Goal: Find specific page/section: Find specific page/section

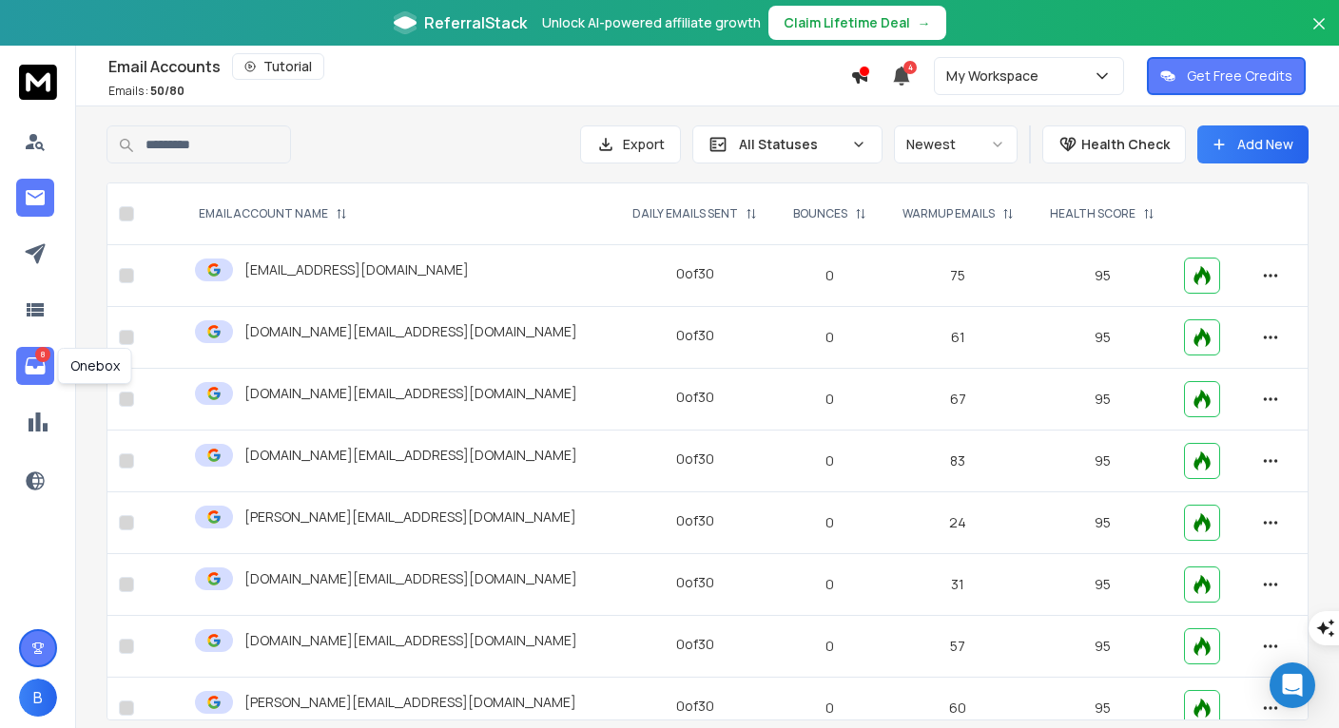
click at [36, 365] on icon at bounding box center [35, 366] width 23 height 23
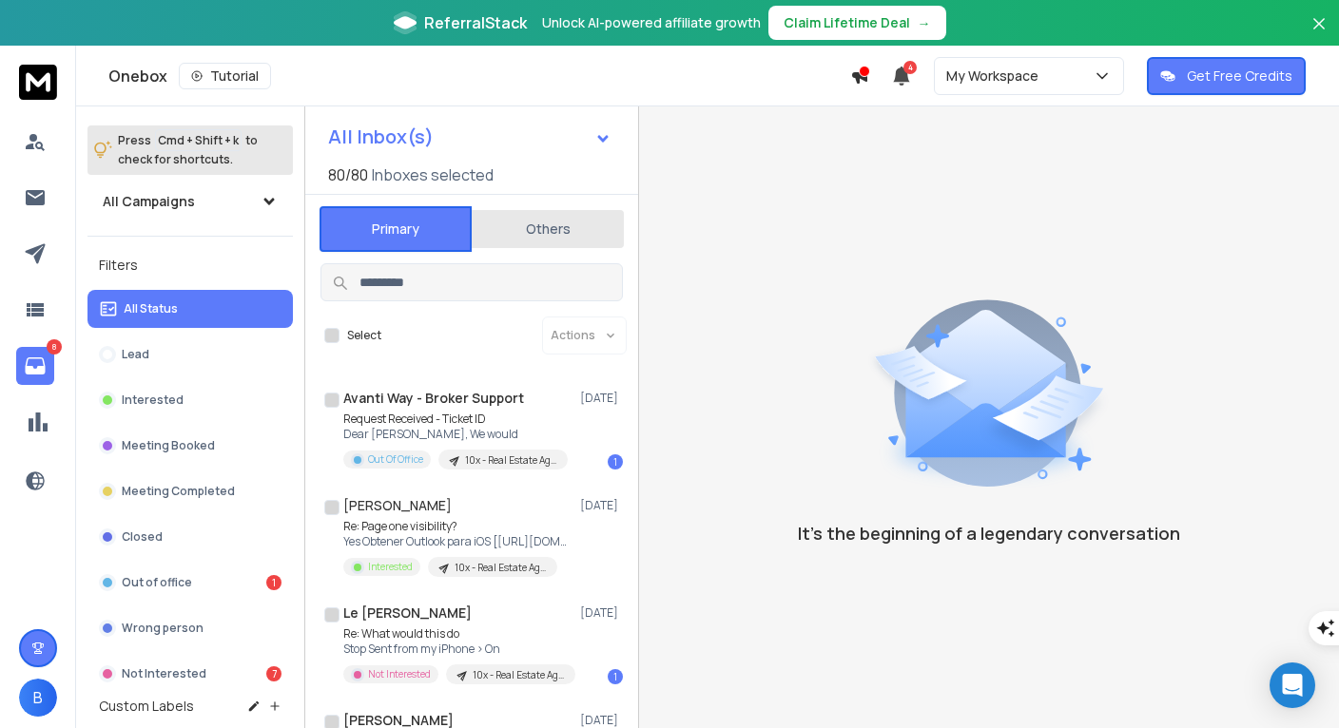
click at [528, 223] on button "Others" at bounding box center [548, 229] width 152 height 42
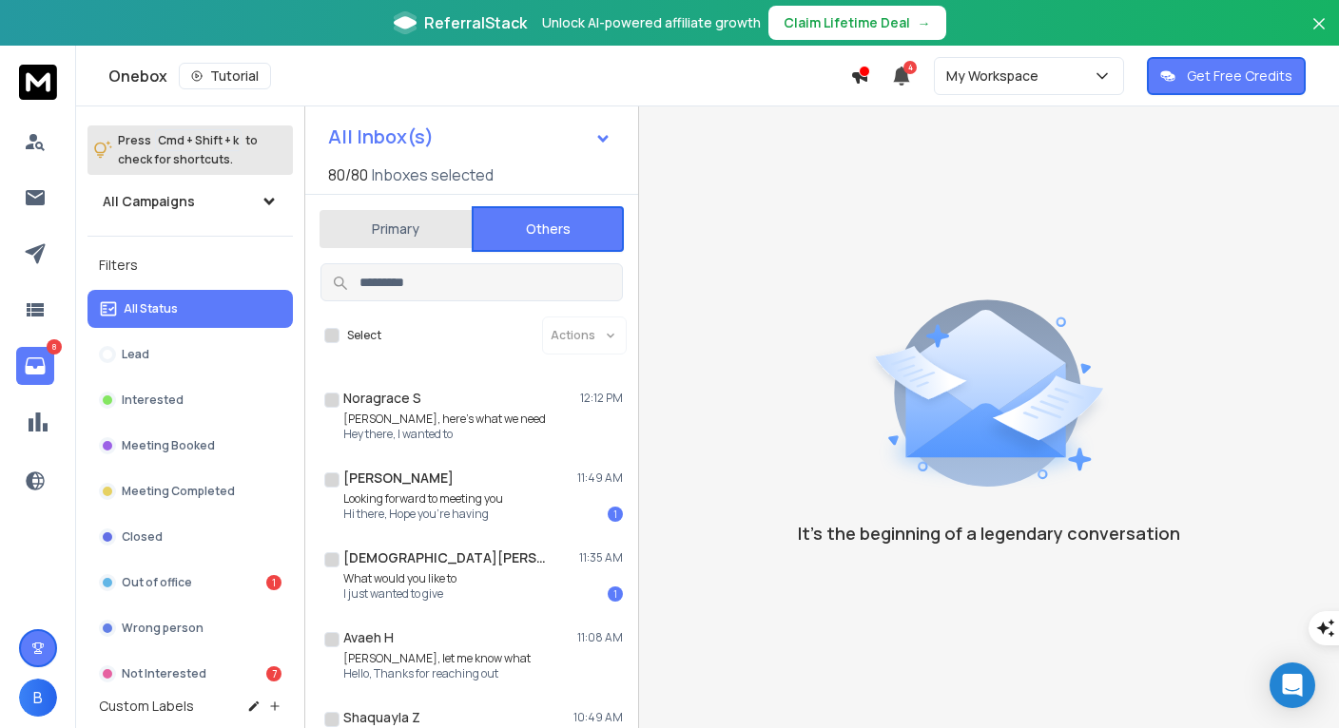
click at [419, 233] on button "Primary" at bounding box center [395, 229] width 152 height 42
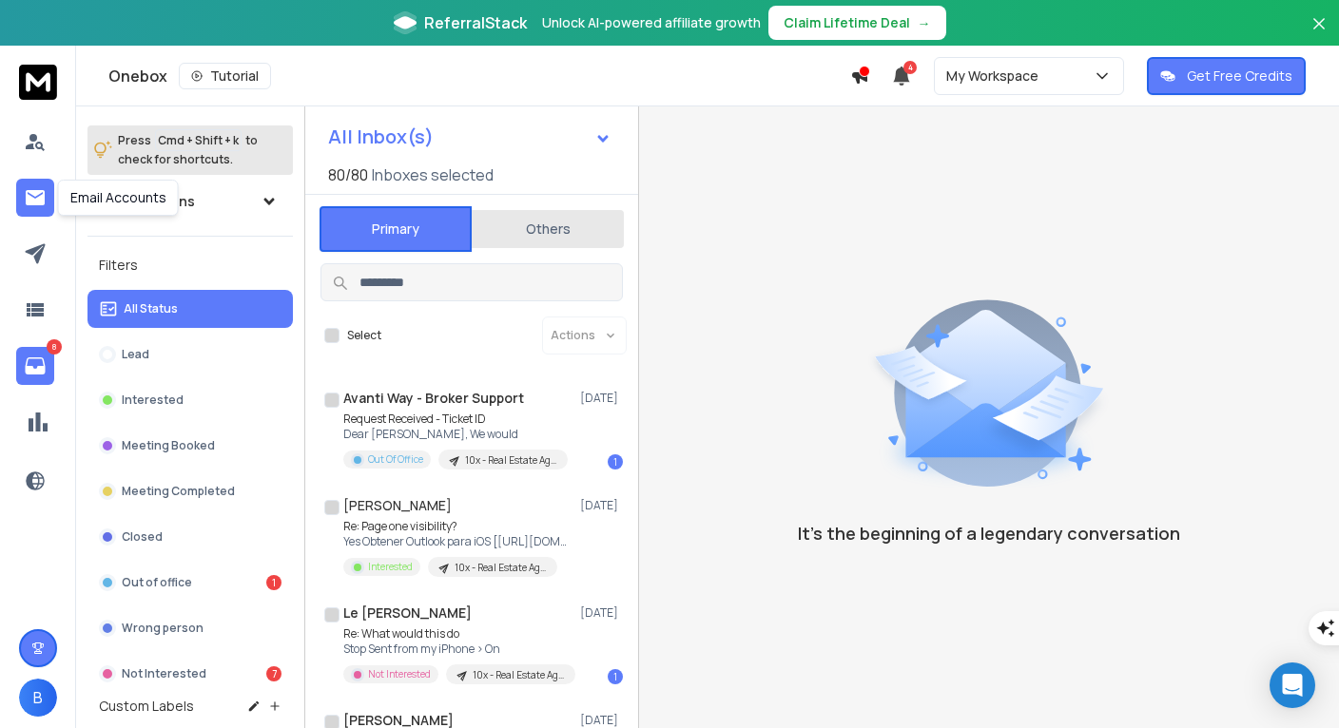
click at [38, 198] on icon at bounding box center [35, 197] width 19 height 15
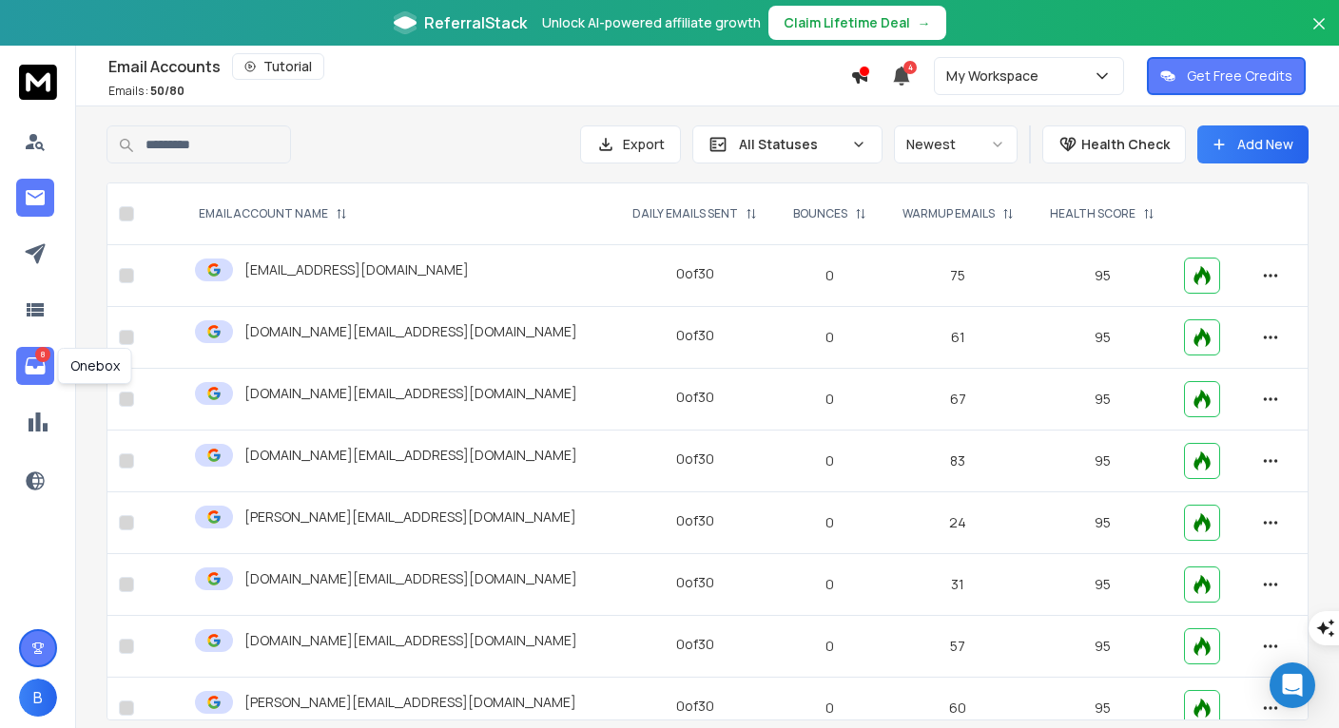
click at [37, 367] on icon at bounding box center [35, 365] width 20 height 17
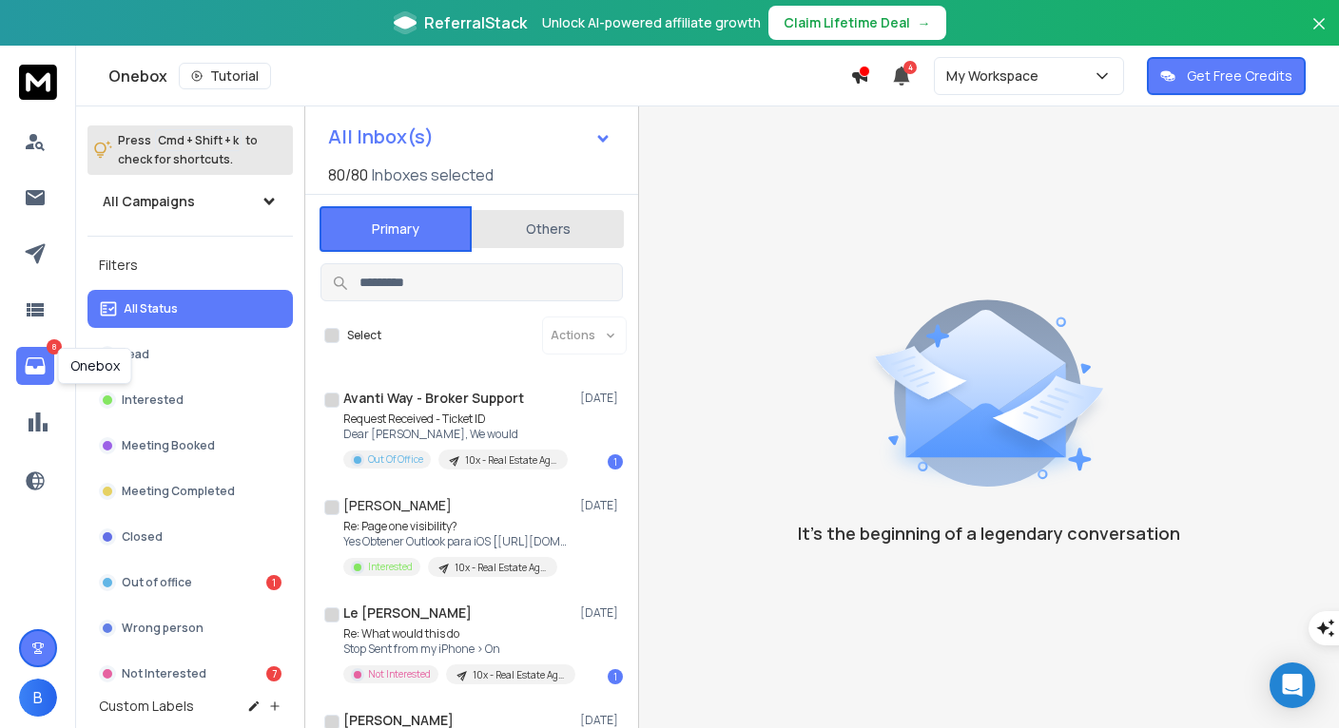
click at [34, 362] on icon at bounding box center [35, 366] width 23 height 23
click at [232, 200] on button "All Campaigns" at bounding box center [189, 202] width 205 height 38
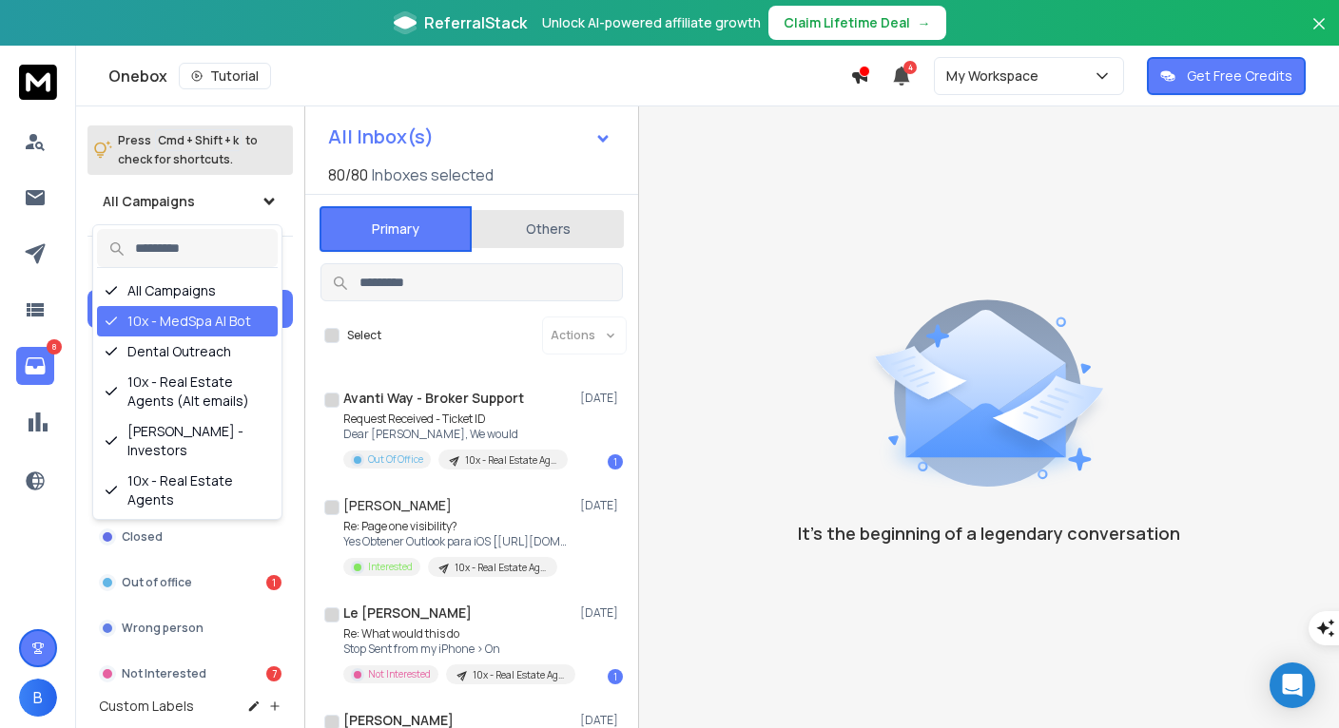
click at [209, 320] on div "10x - MedSpa AI Bot" at bounding box center [187, 321] width 181 height 30
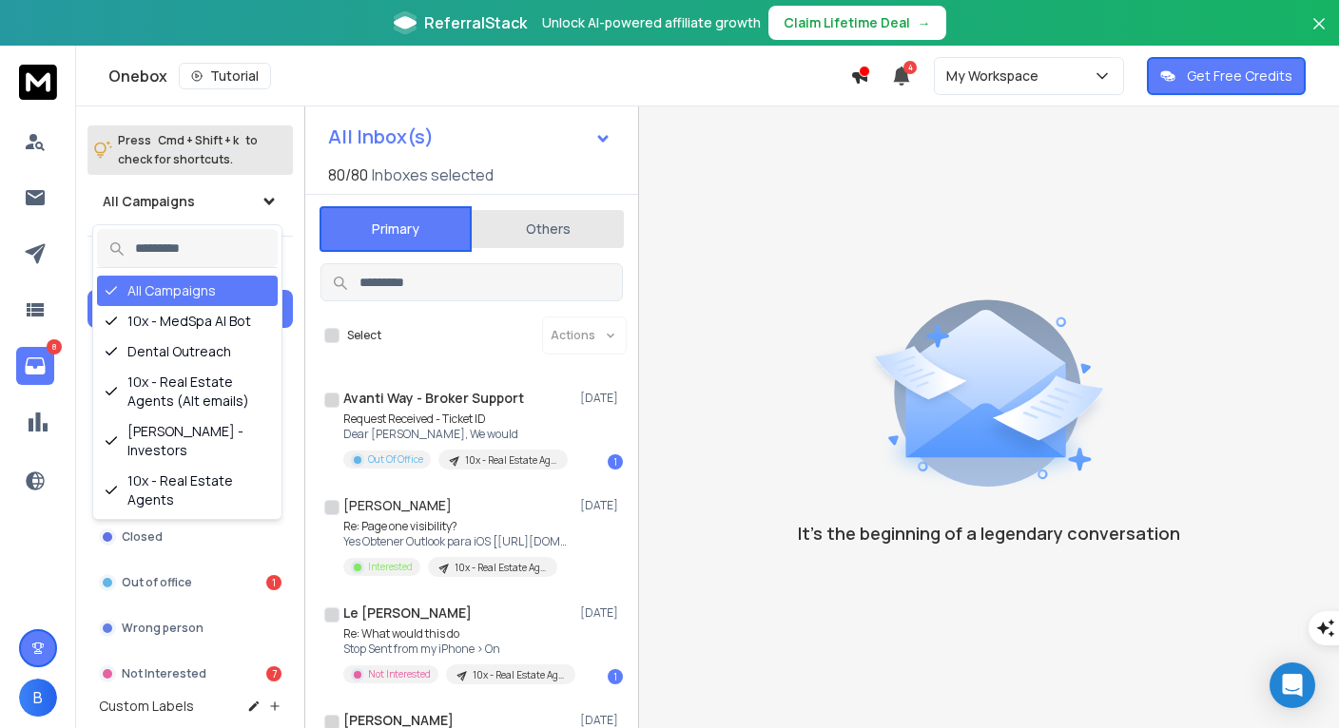
click at [212, 286] on div "All Campaigns" at bounding box center [187, 291] width 181 height 30
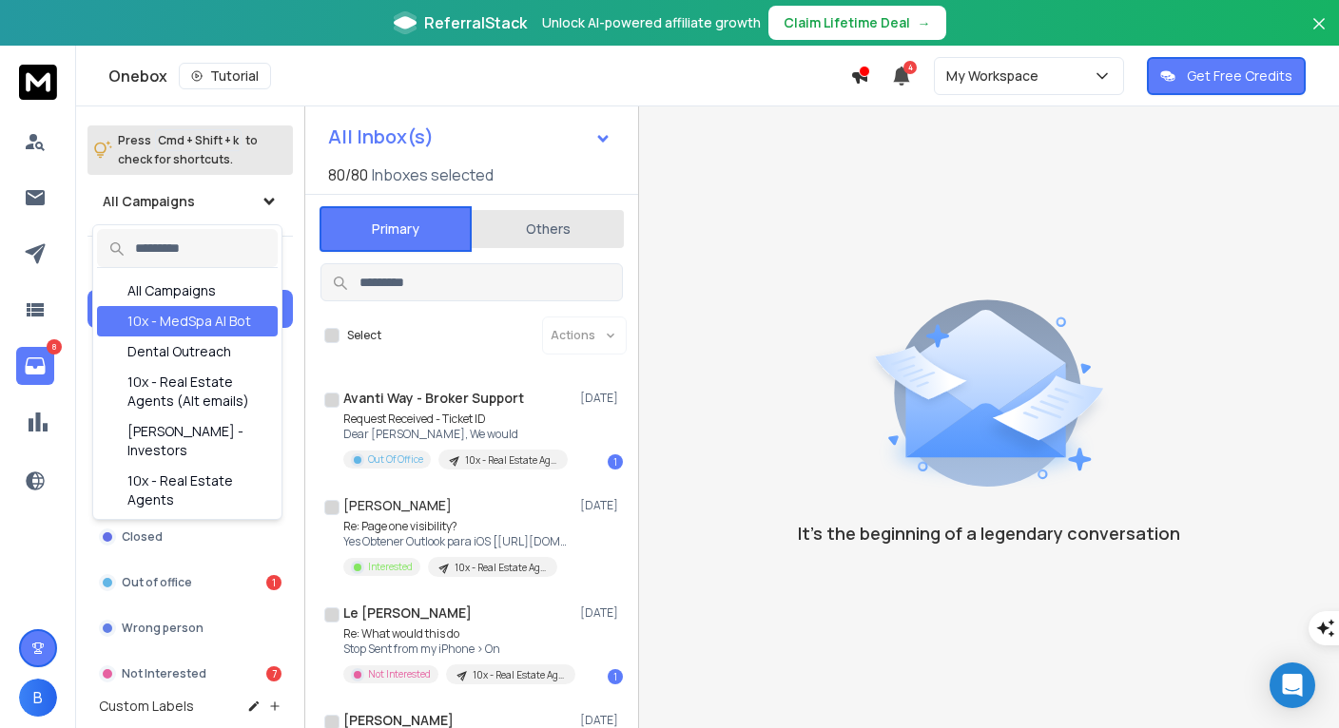
click at [200, 315] on div "10x - MedSpa AI Bot" at bounding box center [187, 321] width 181 height 30
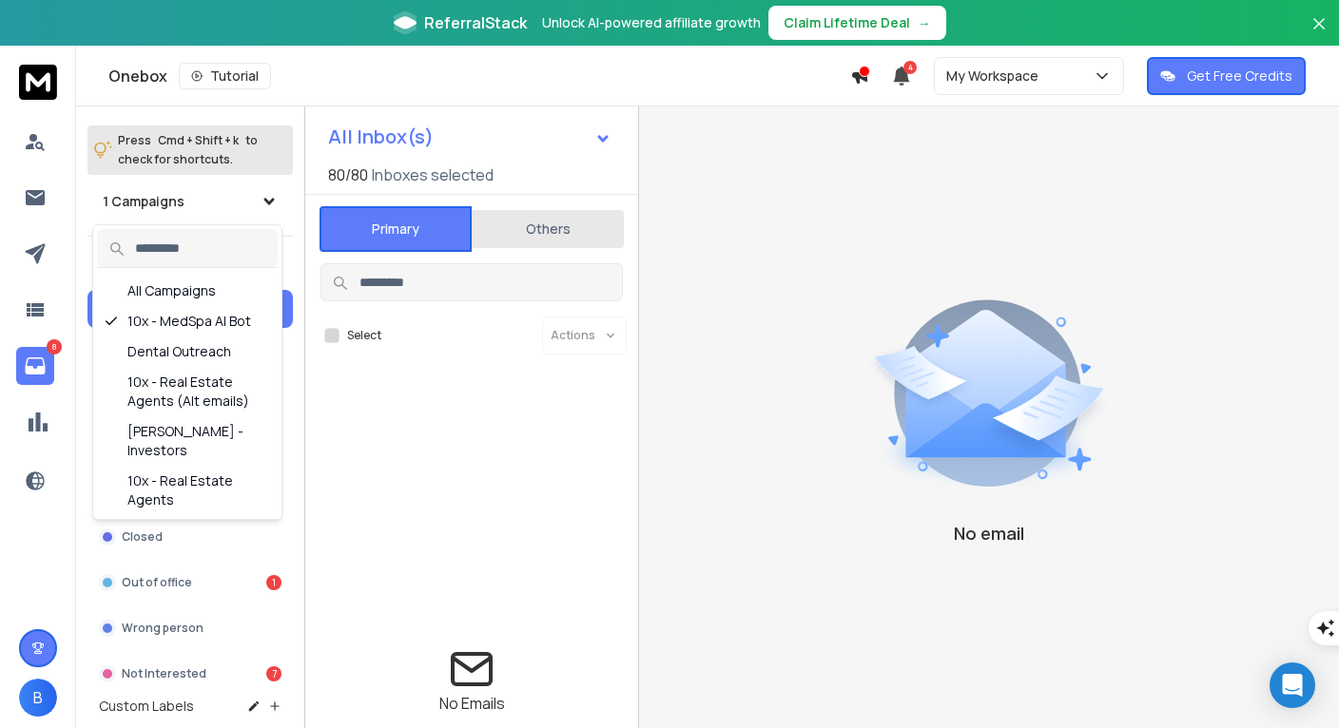
click at [47, 366] on link "8" at bounding box center [35, 366] width 38 height 38
